Goal: Communication & Community: Answer question/provide support

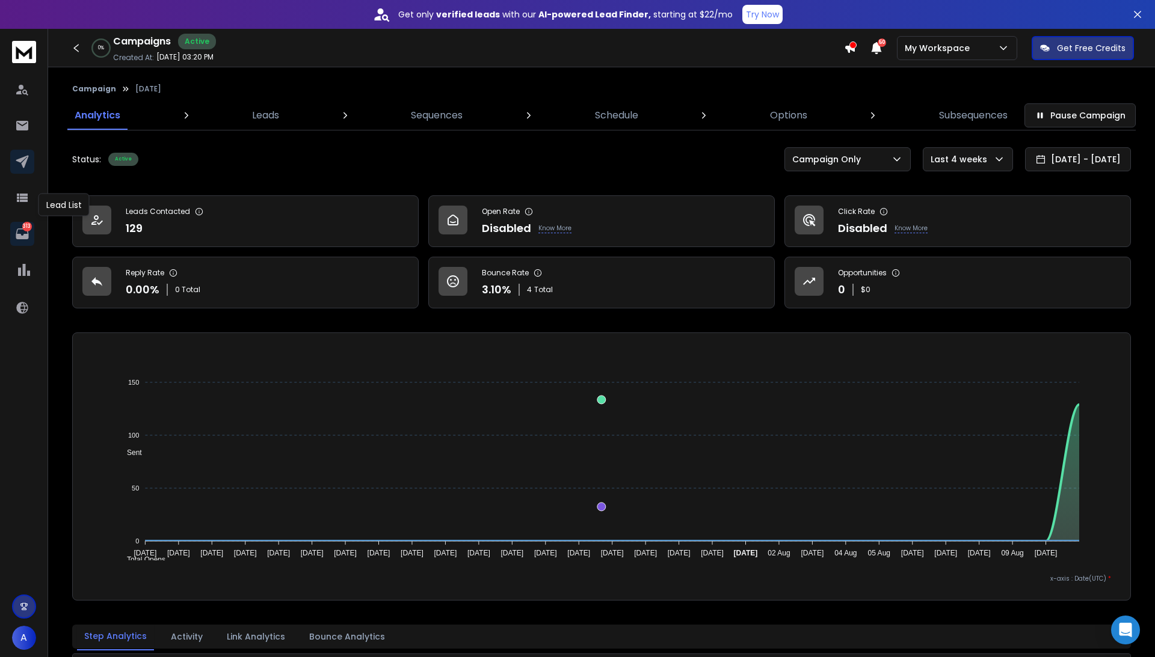
click at [34, 236] on link "313" at bounding box center [22, 234] width 24 height 24
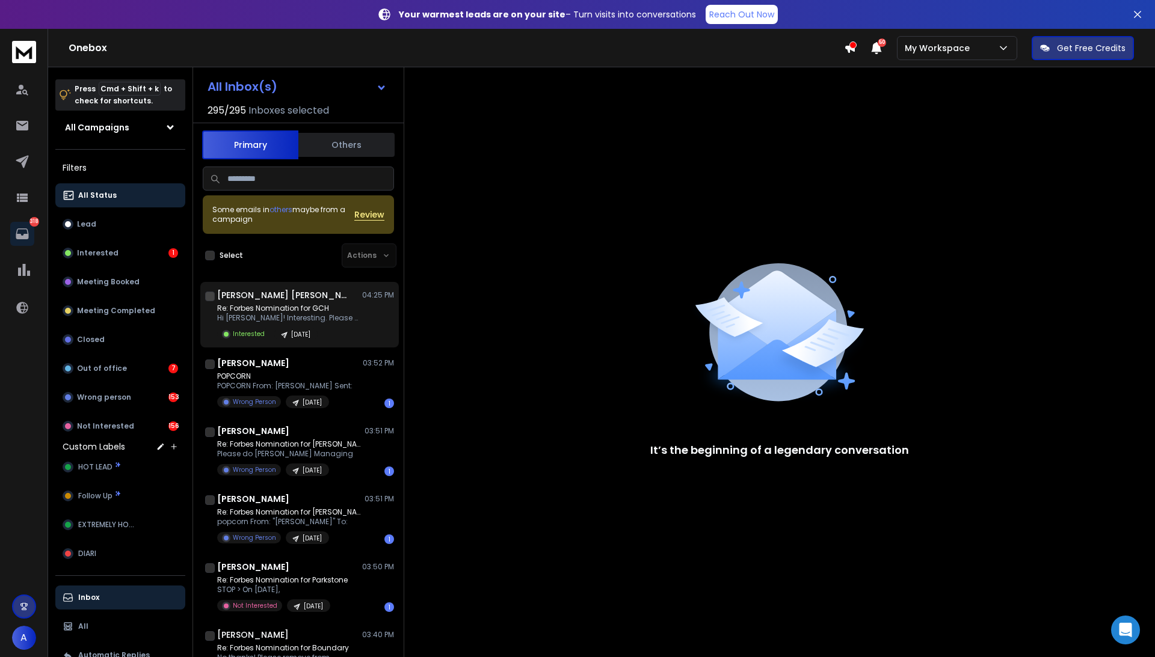
click at [311, 289] on div "Gregory Mark Hill 04:25 PM" at bounding box center [305, 295] width 177 height 12
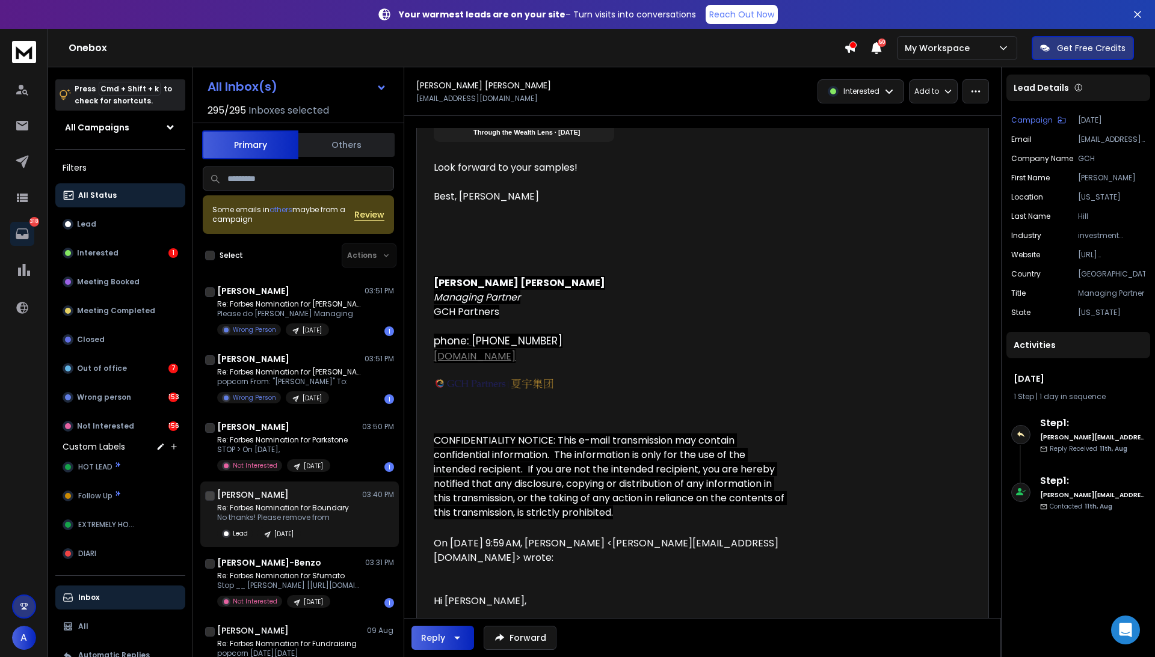
scroll to position [127, 0]
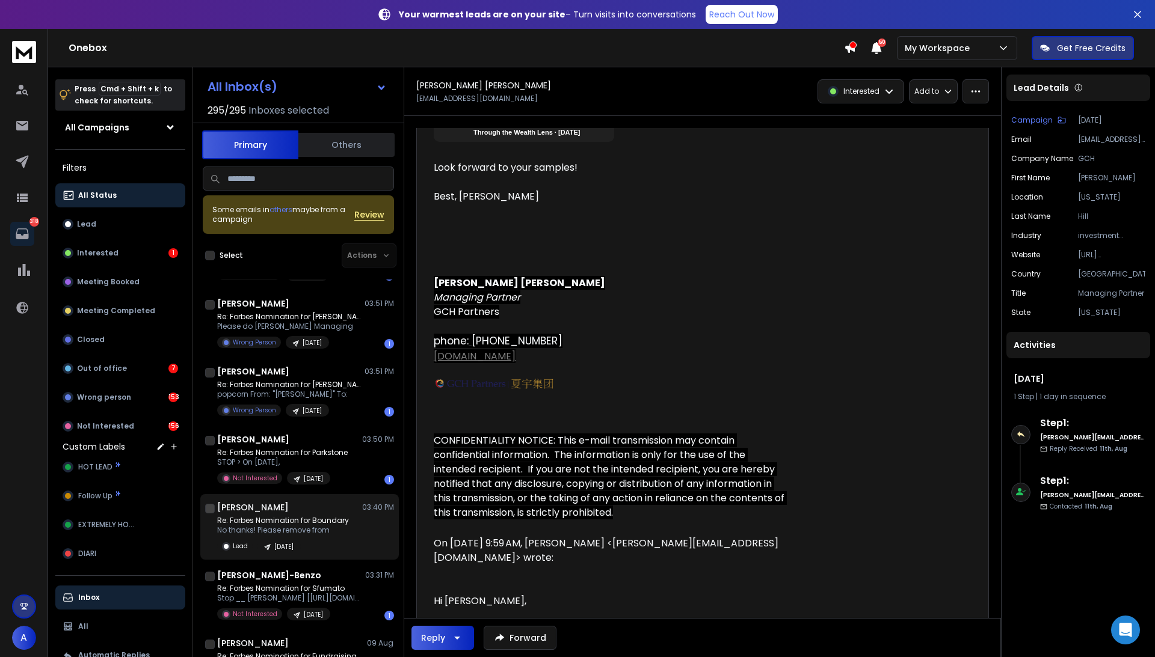
click at [320, 526] on p "Re: Forbes Nomination for Boundary" at bounding box center [283, 521] width 132 height 10
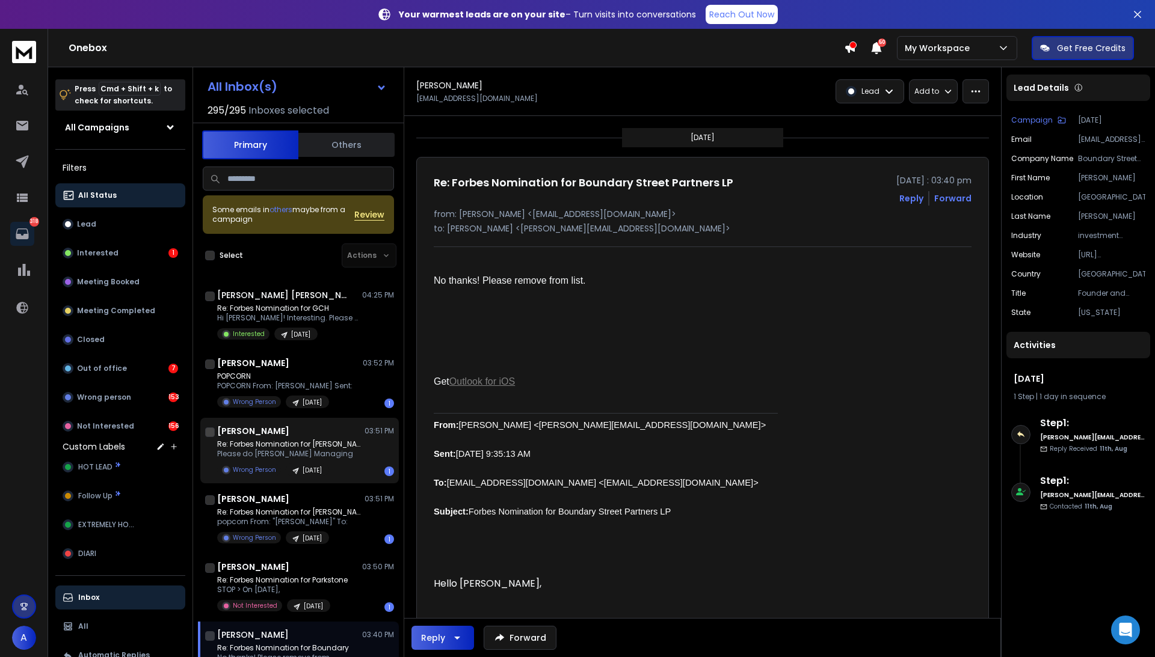
scroll to position [0, 0]
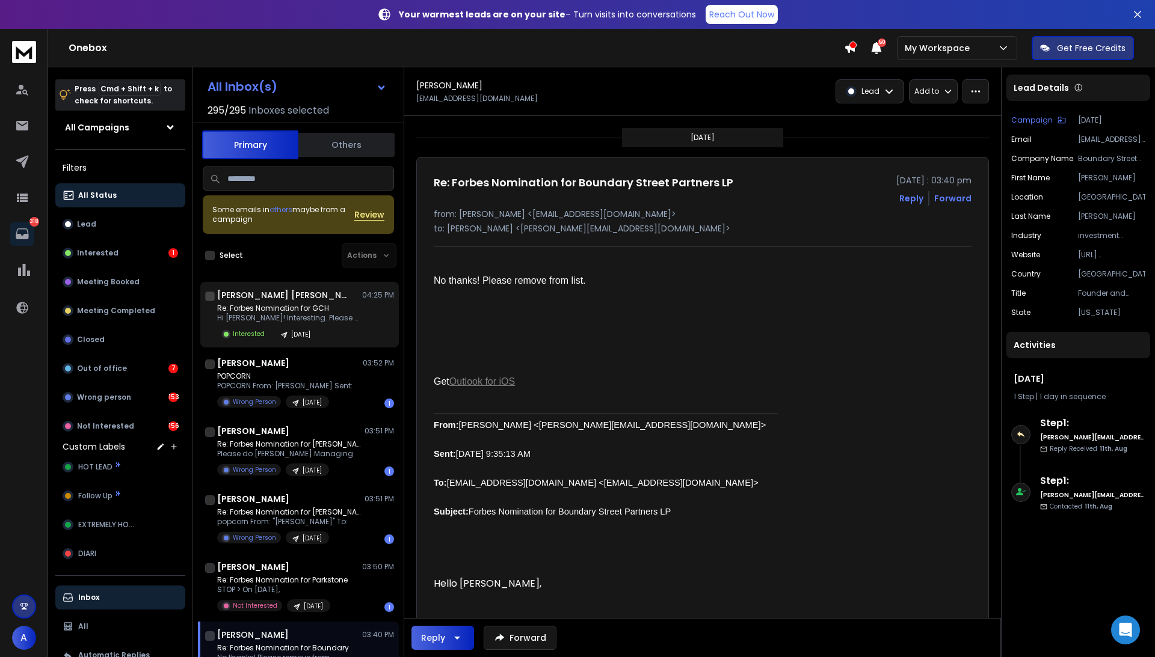
click at [357, 290] on div "Gregory Mark Hill 04:25 PM" at bounding box center [305, 295] width 177 height 12
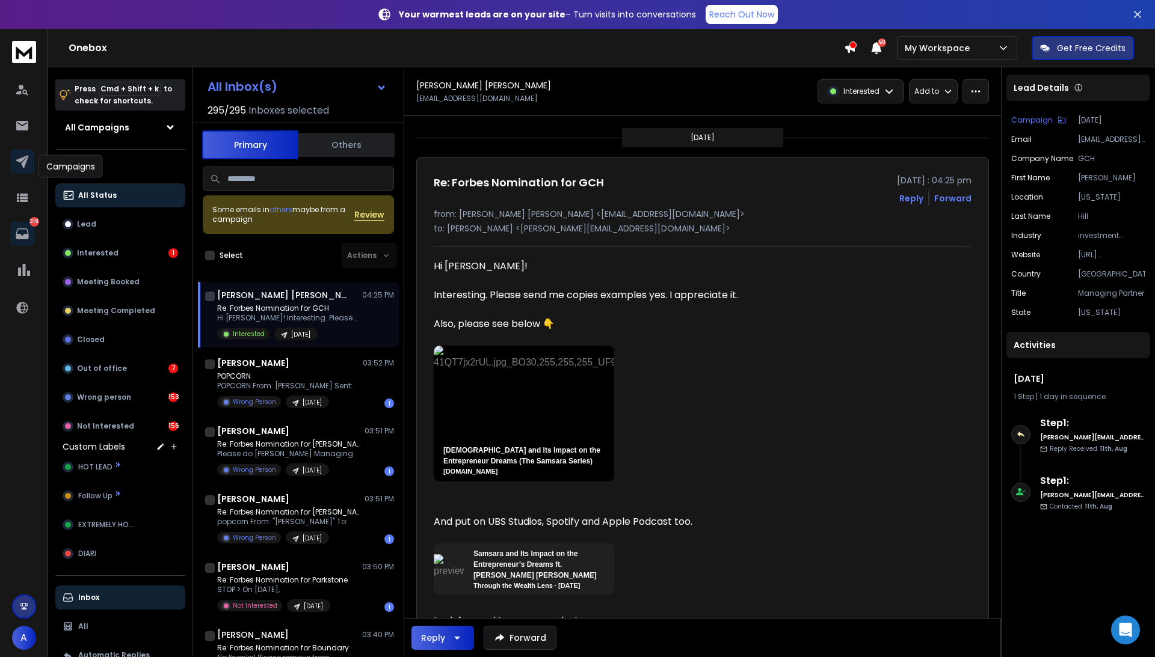
click at [22, 168] on icon at bounding box center [22, 161] width 13 height 13
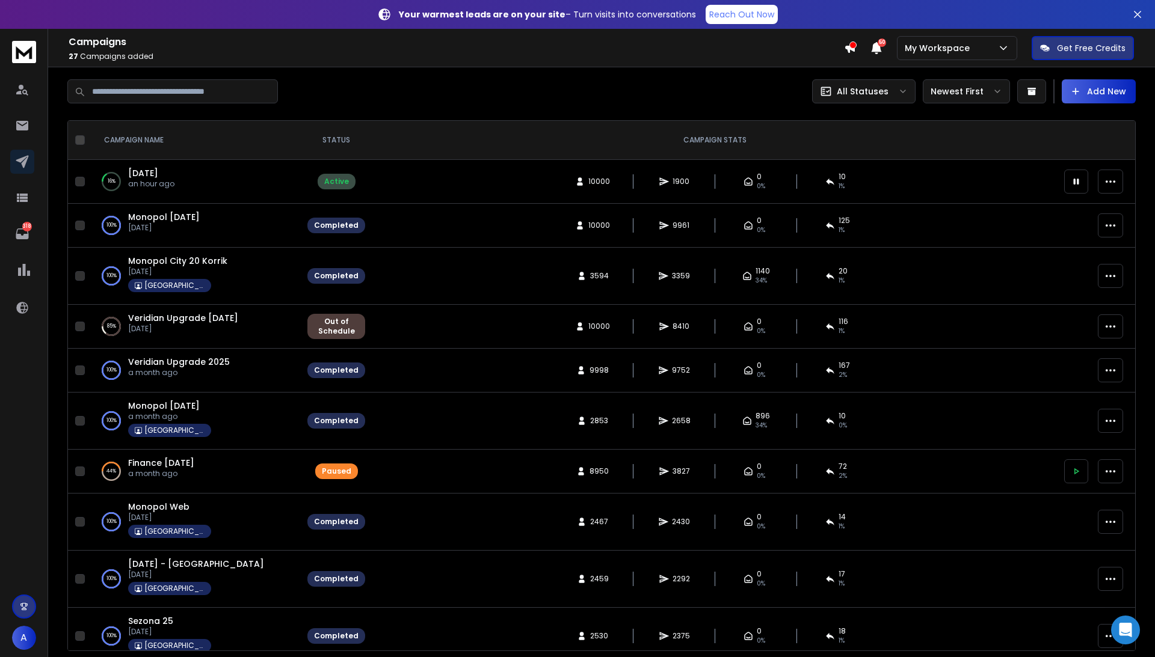
click at [411, 185] on div "10000 1900 0 0% 10 1 %" at bounding box center [714, 181] width 670 height 19
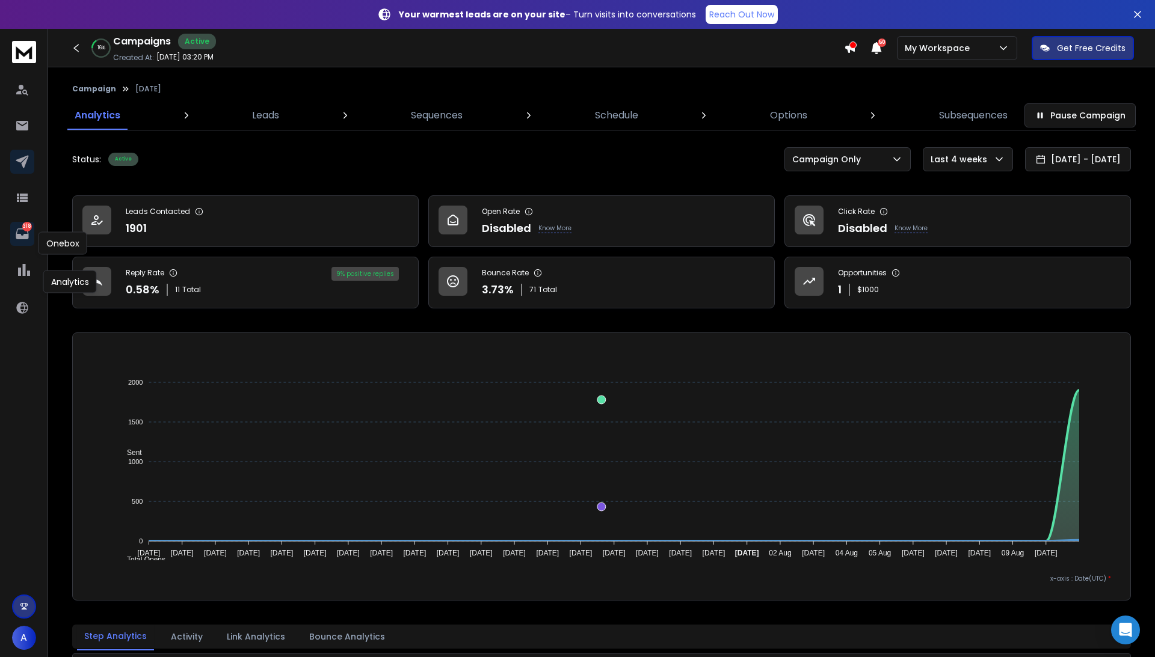
click at [17, 239] on icon at bounding box center [22, 234] width 13 height 11
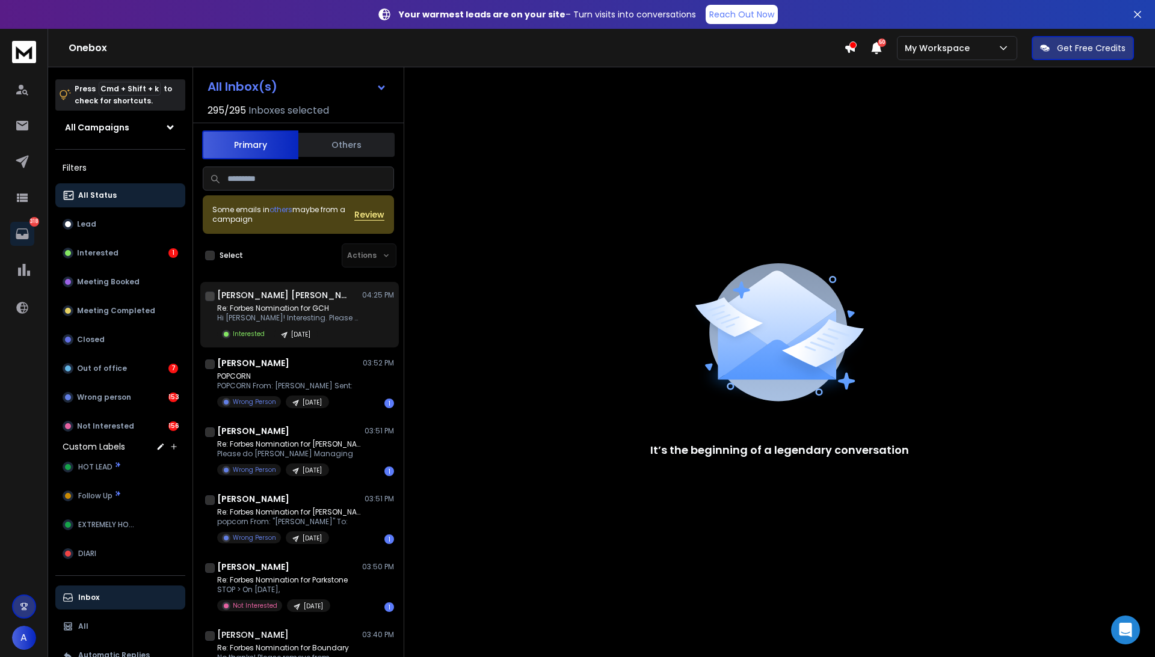
click at [308, 309] on p "Re: Forbes Nomination for GCH" at bounding box center [289, 309] width 144 height 10
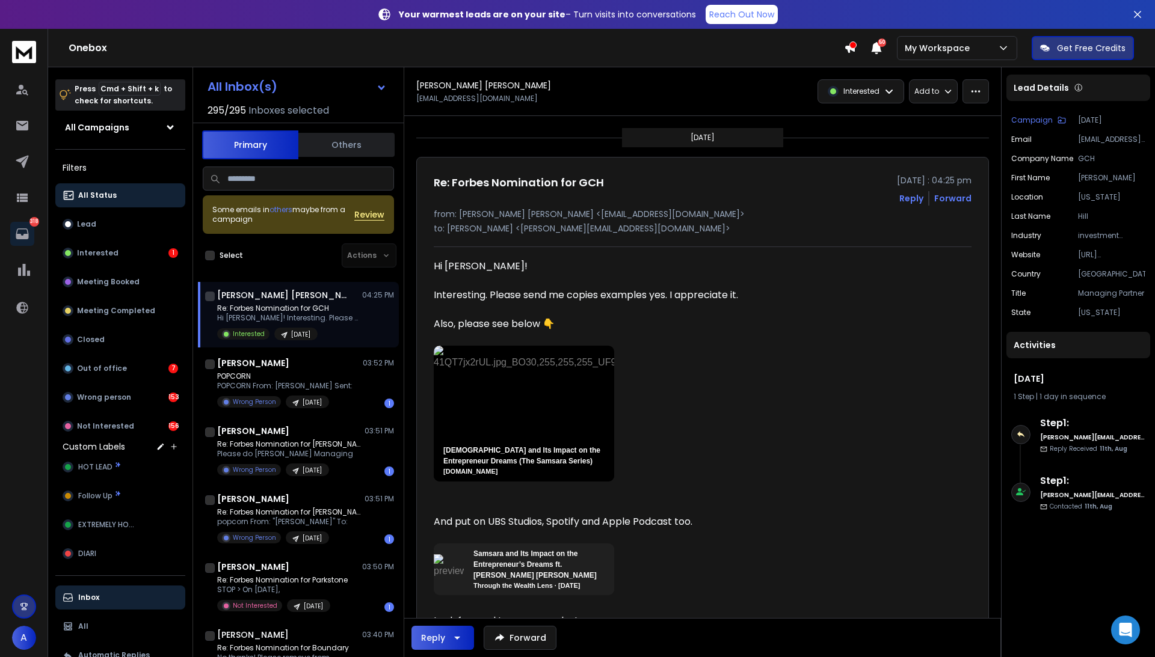
click at [345, 138] on button "Others" at bounding box center [346, 145] width 96 height 26
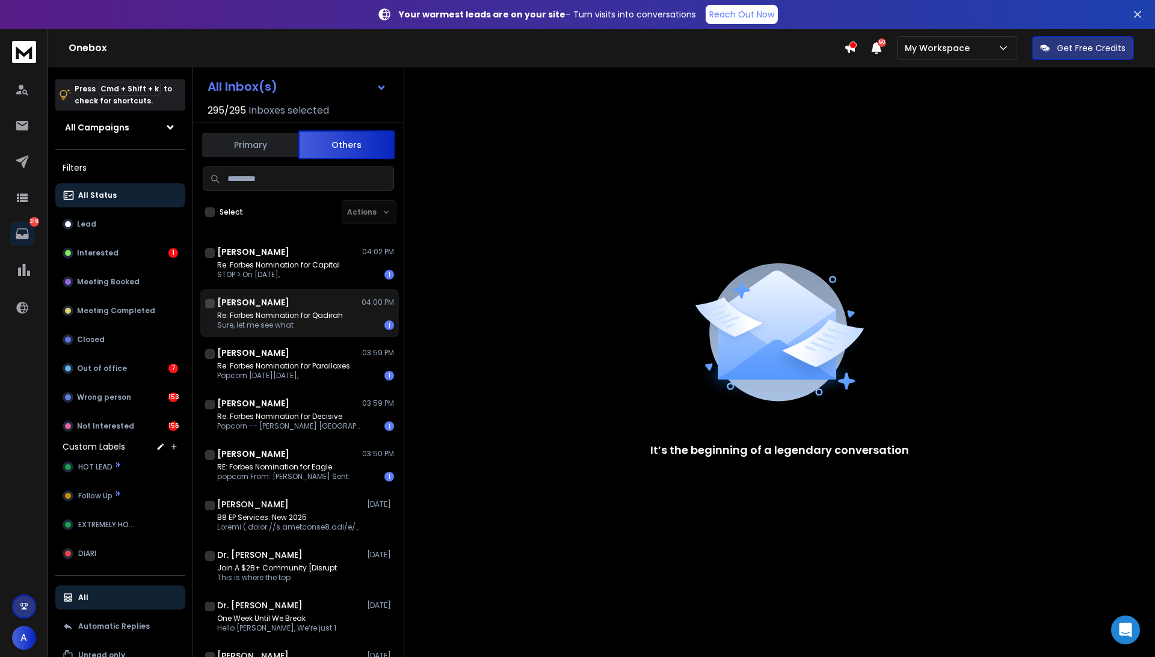
click at [303, 291] on div "Gian A. Jones 04:00 PM Re: Forbes Nomination for Qadirah Sure, let me see what 1" at bounding box center [299, 313] width 198 height 48
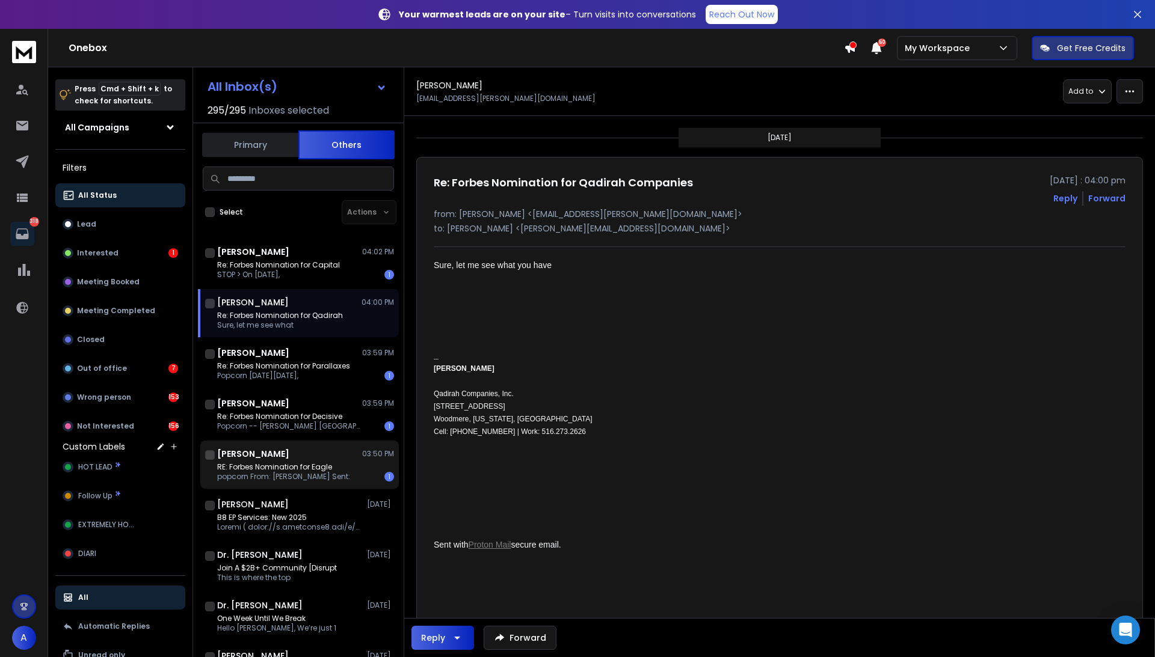
click at [337, 456] on div "Maxwell Luce 03:50 PM" at bounding box center [305, 454] width 177 height 12
